Goal: Task Accomplishment & Management: Manage account settings

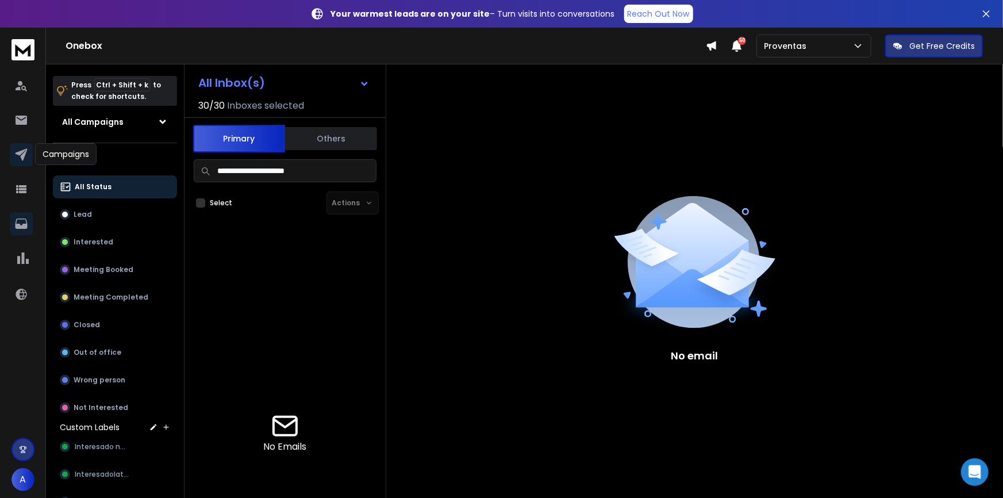
click at [17, 157] on icon at bounding box center [21, 155] width 14 height 14
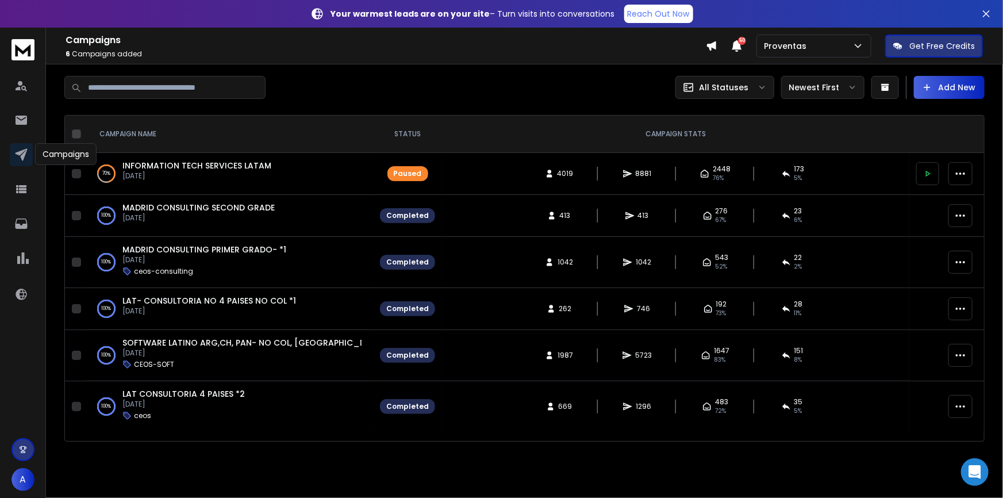
click at [32, 151] on link at bounding box center [21, 154] width 23 height 23
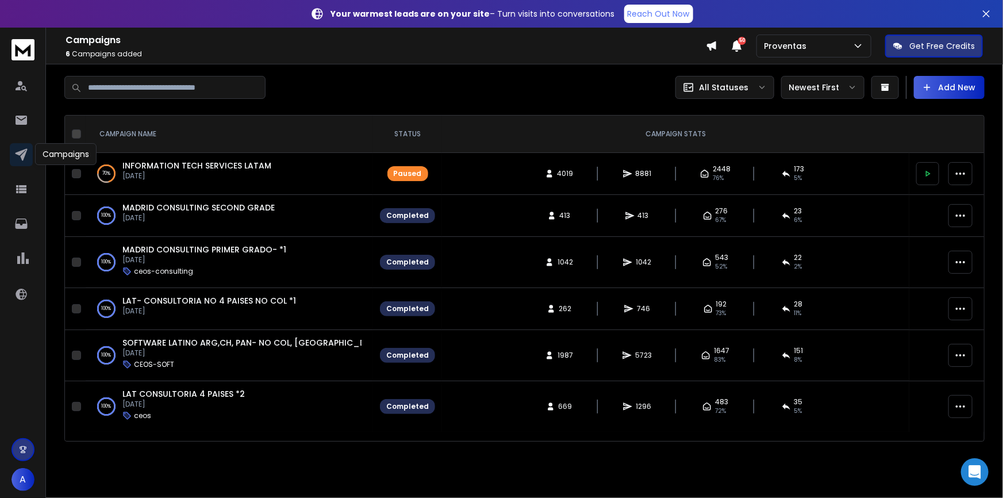
click at [191, 245] on span "MADRID CONSULTING PRIMER GRADO- *1" at bounding box center [204, 249] width 164 height 11
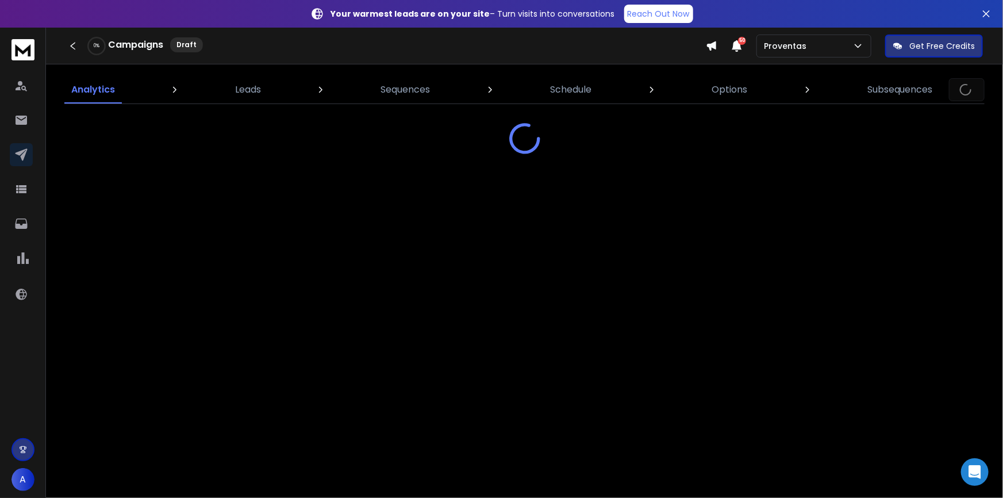
click at [163, 252] on div "Your warmest leads are on your site – Turn visits into conversations Reach Out …" at bounding box center [501, 249] width 1003 height 498
click at [576, 91] on p "Schedule" at bounding box center [570, 90] width 41 height 14
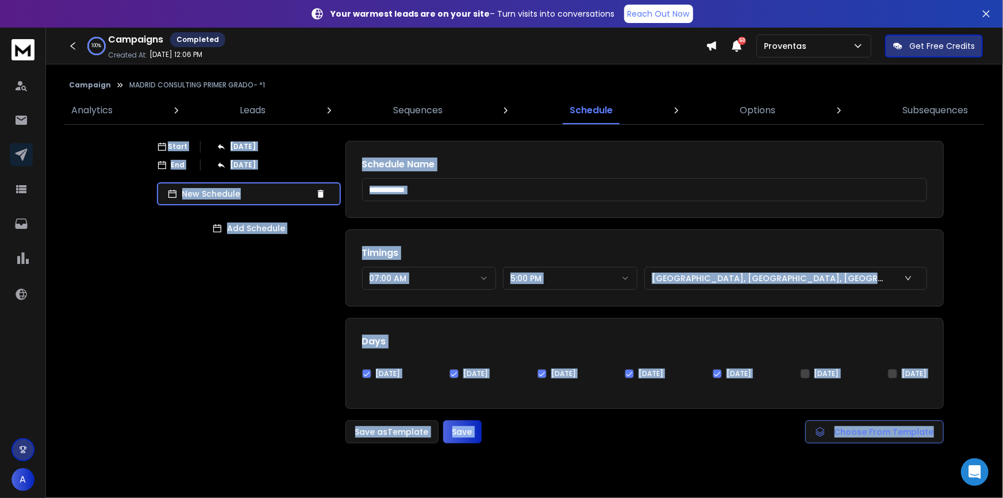
click at [122, 322] on div "**********" at bounding box center [524, 291] width 920 height 311
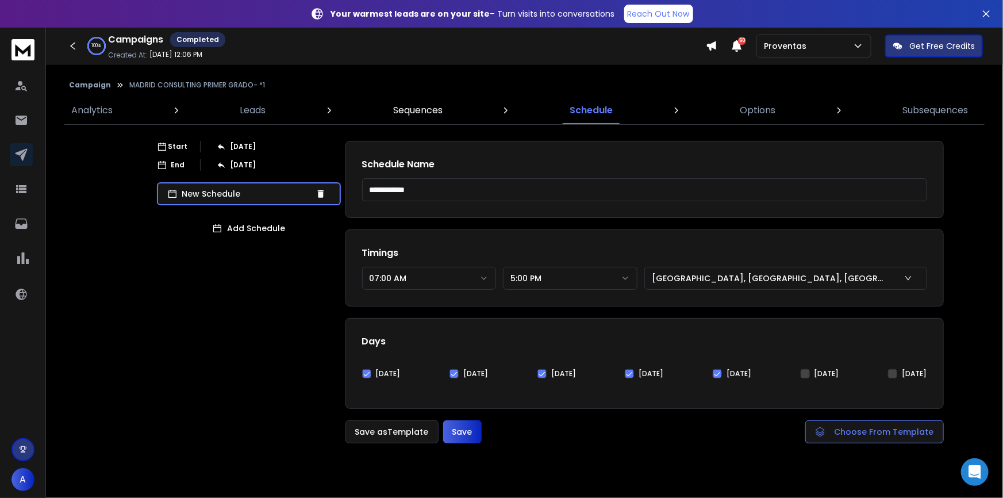
click at [416, 113] on p "Sequences" at bounding box center [417, 110] width 49 height 14
click at [412, 112] on p "Sequences" at bounding box center [417, 110] width 49 height 14
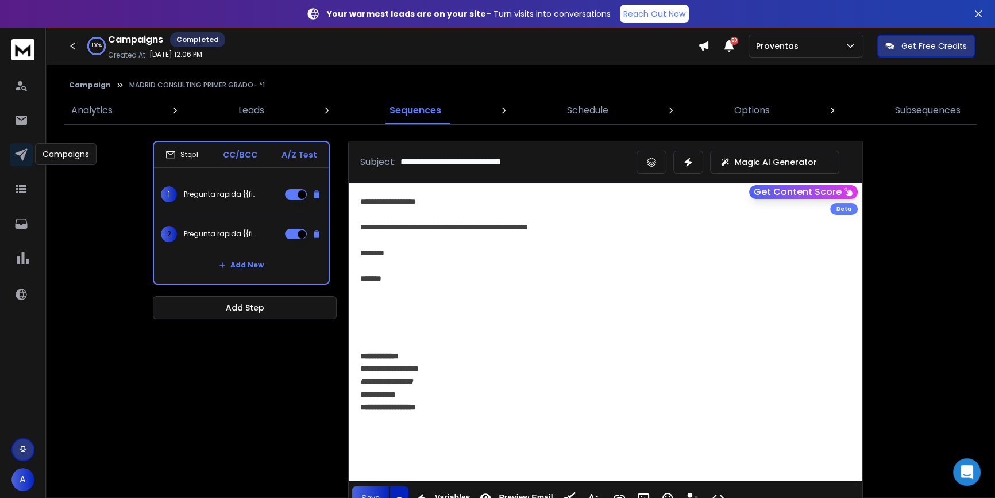
click at [24, 155] on icon at bounding box center [21, 155] width 14 height 14
